Goal: Task Accomplishment & Management: Manage account settings

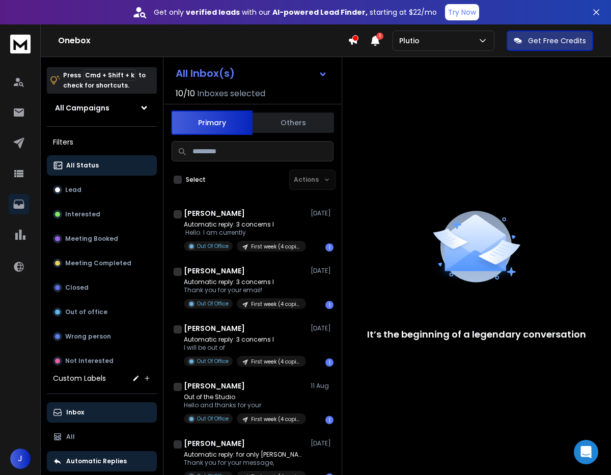
click at [64, 416] on div "Inbox" at bounding box center [68, 412] width 31 height 12
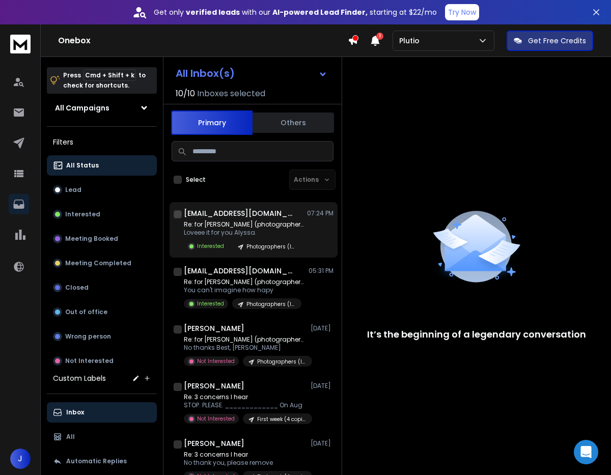
click at [298, 224] on p "Re: for [PERSON_NAME] (photographers only)" at bounding box center [245, 224] width 122 height 8
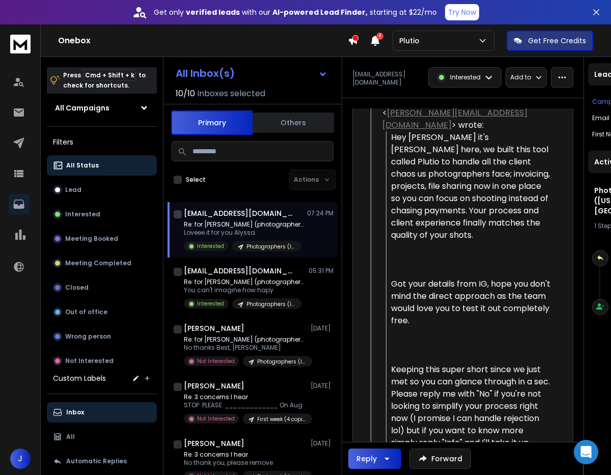
scroll to position [633, 0]
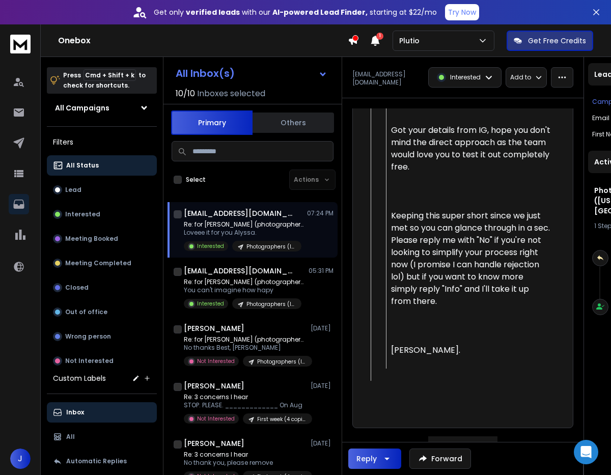
click at [453, 440] on p "View all 2 replies" at bounding box center [468, 448] width 49 height 16
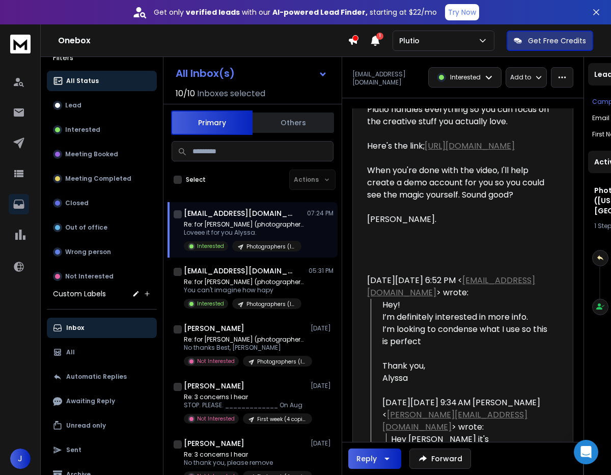
scroll to position [110, 0]
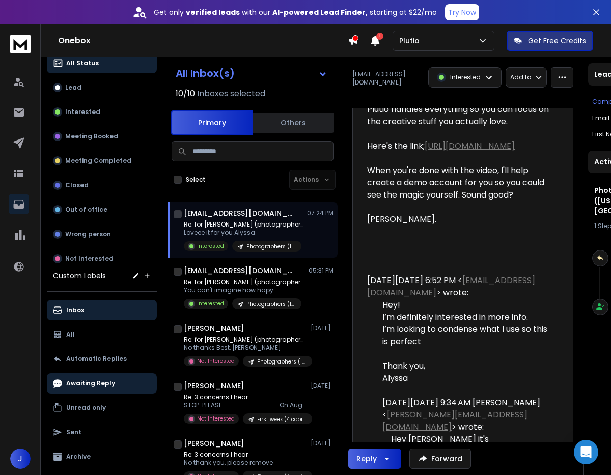
click at [120, 384] on button "Awaiting Reply" at bounding box center [102, 383] width 110 height 20
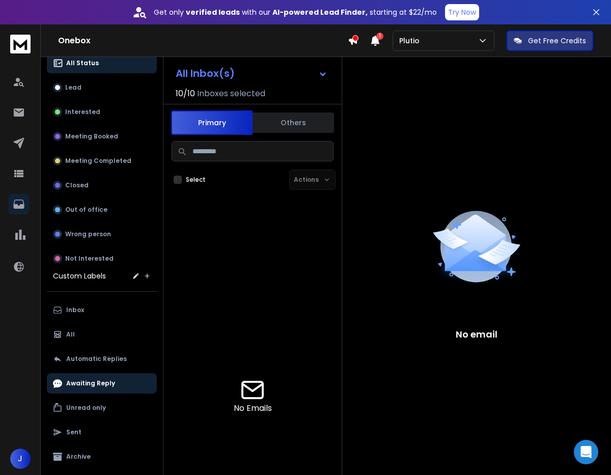
click at [120, 384] on button "Awaiting Reply" at bounding box center [102, 383] width 110 height 20
click at [113, 398] on button "Unread only" at bounding box center [102, 408] width 110 height 20
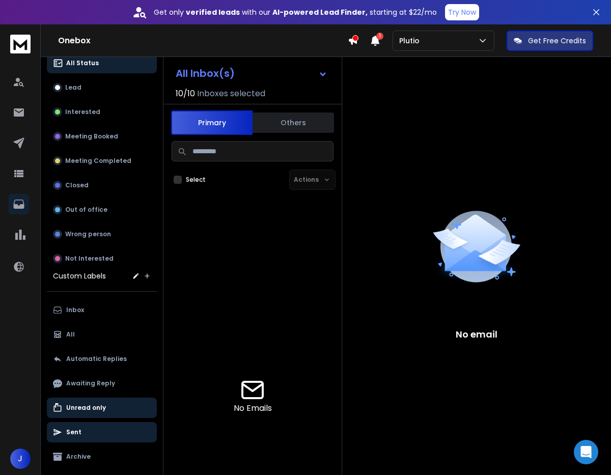
click at [113, 422] on button "Sent" at bounding box center [102, 432] width 110 height 20
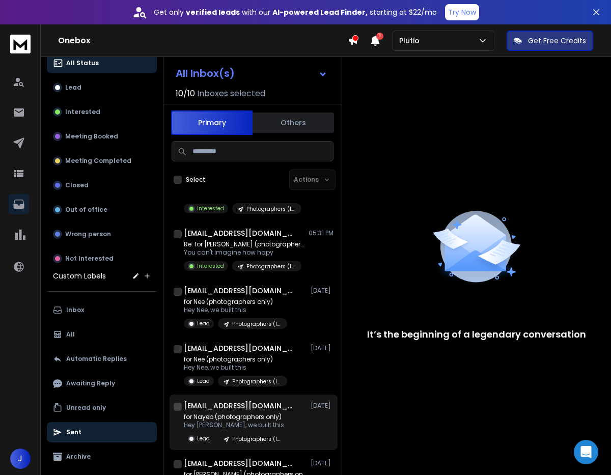
scroll to position [31, 0]
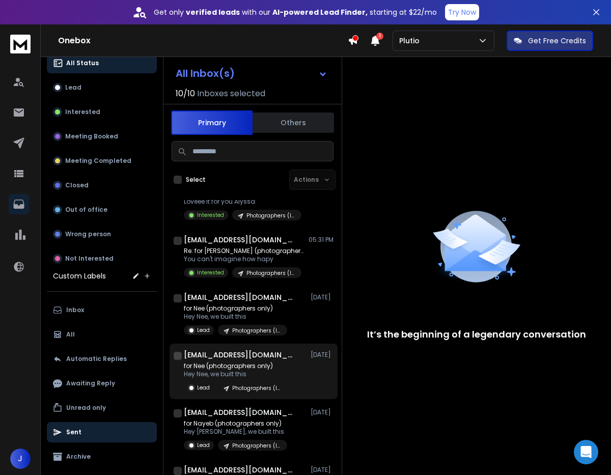
click at [270, 361] on div "[EMAIL_ADDRESS][DOMAIN_NAME] [DATE] for Nee (photographers only) Hey Nee, we bu…" at bounding box center [259, 371] width 150 height 43
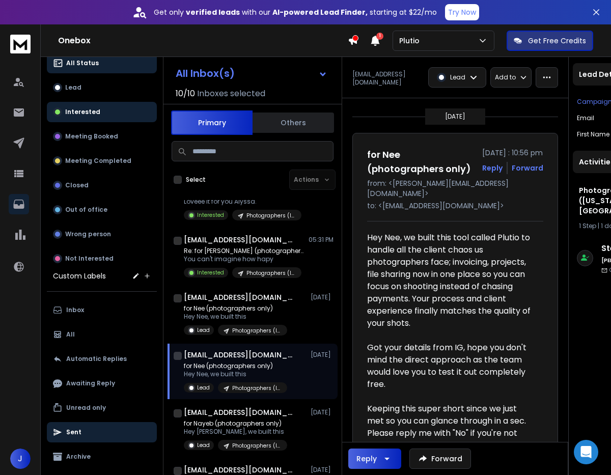
scroll to position [0, 0]
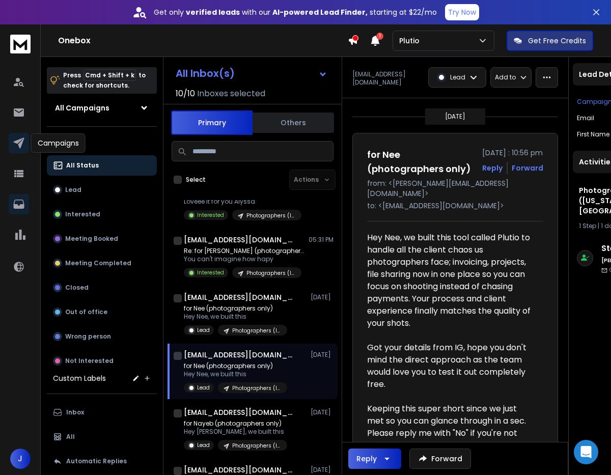
click at [15, 143] on icon at bounding box center [18, 142] width 11 height 11
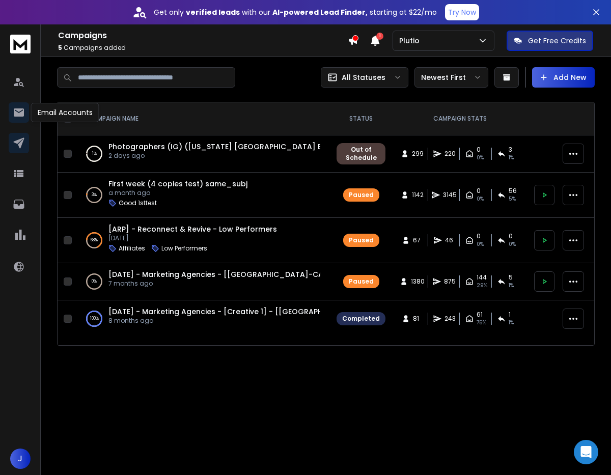
click at [23, 115] on icon at bounding box center [19, 112] width 10 height 8
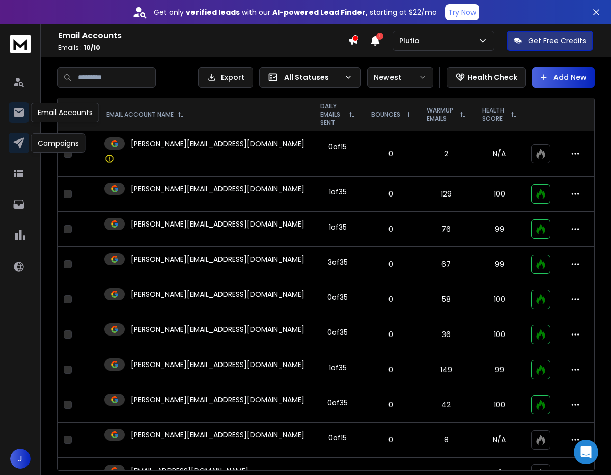
click at [22, 134] on link at bounding box center [19, 143] width 20 height 20
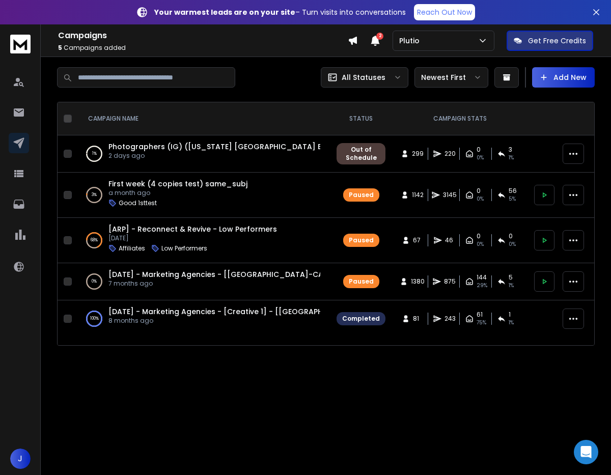
click at [194, 146] on span "Photographers (IG) ([US_STATE] [GEOGRAPHIC_DATA] Broad)" at bounding box center [226, 147] width 236 height 10
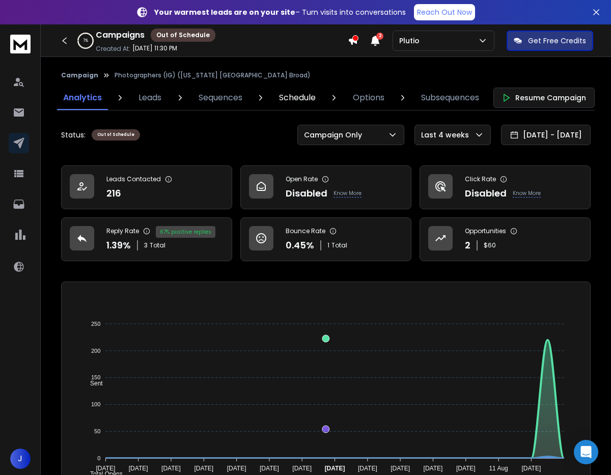
click at [307, 93] on p "Schedule" at bounding box center [297, 98] width 37 height 12
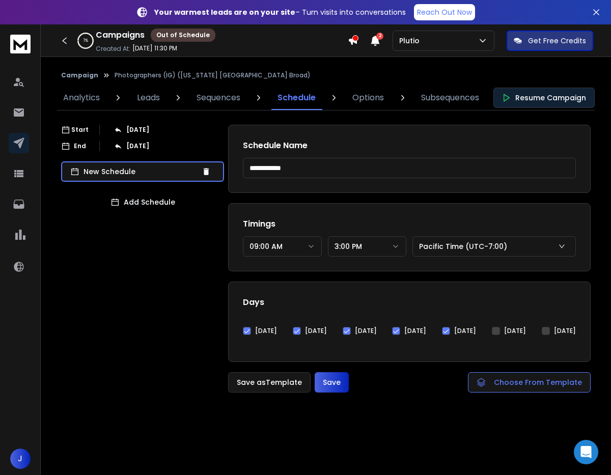
click at [517, 95] on button "Resume Campaign" at bounding box center [543, 98] width 101 height 20
click at [126, 146] on p "Thu Aug 14 2025" at bounding box center [137, 146] width 23 height 8
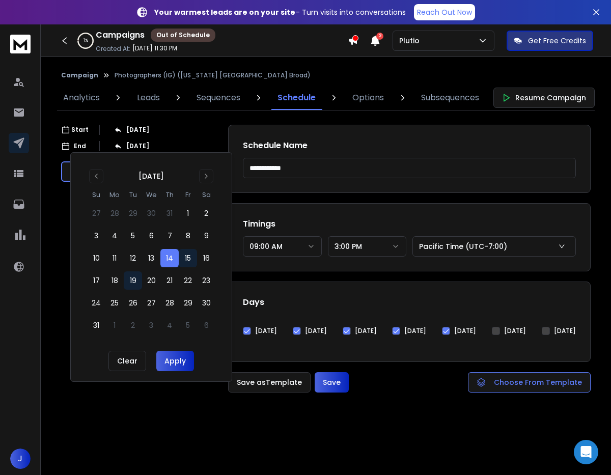
click at [130, 281] on button "19" at bounding box center [133, 280] width 18 height 18
click at [171, 365] on button "Apply" at bounding box center [175, 361] width 38 height 20
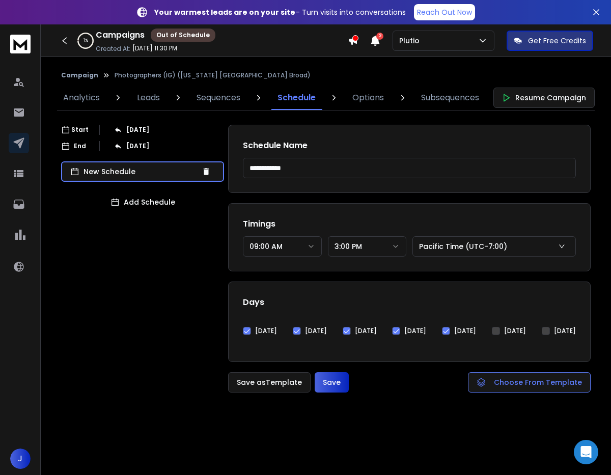
click at [332, 383] on button "Save" at bounding box center [332, 382] width 34 height 20
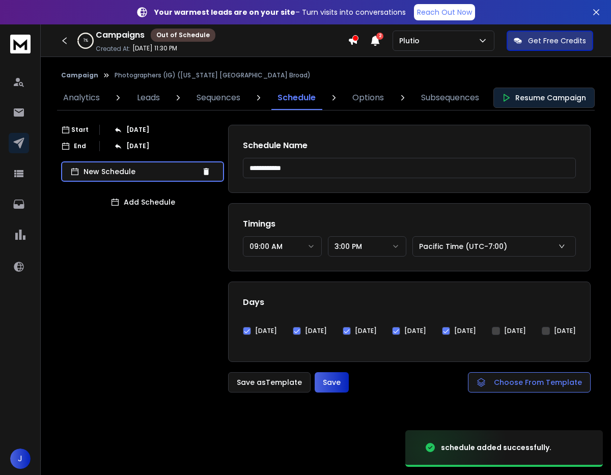
click at [529, 92] on button "Resume Campaign" at bounding box center [543, 98] width 101 height 20
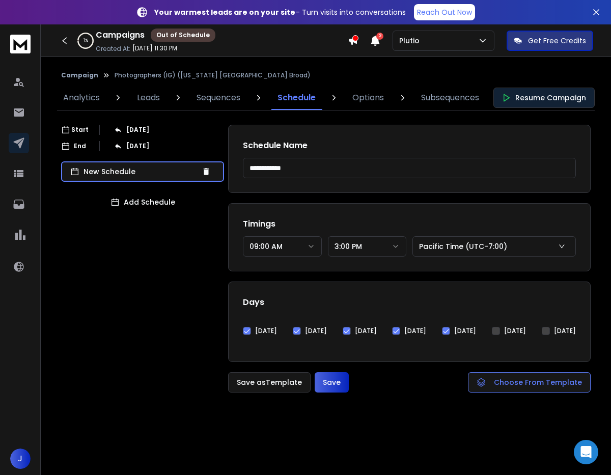
click at [567, 92] on button "Resume Campaign" at bounding box center [543, 98] width 101 height 20
click at [22, 142] on icon at bounding box center [19, 143] width 12 height 12
